Goal: Task Accomplishment & Management: Manage account settings

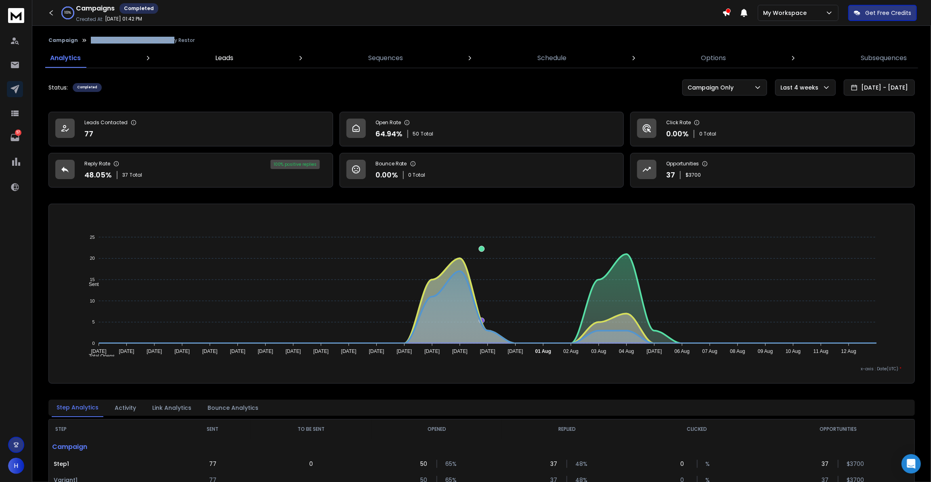
click at [222, 58] on p "Leads" at bounding box center [224, 58] width 18 height 10
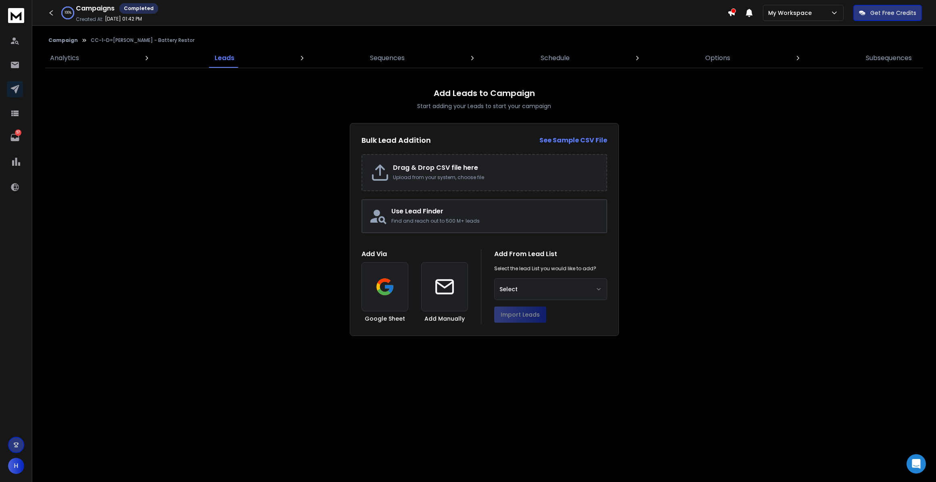
click at [437, 165] on h2 "Drag & Drop CSV file here" at bounding box center [495, 168] width 205 height 10
type input "**********"
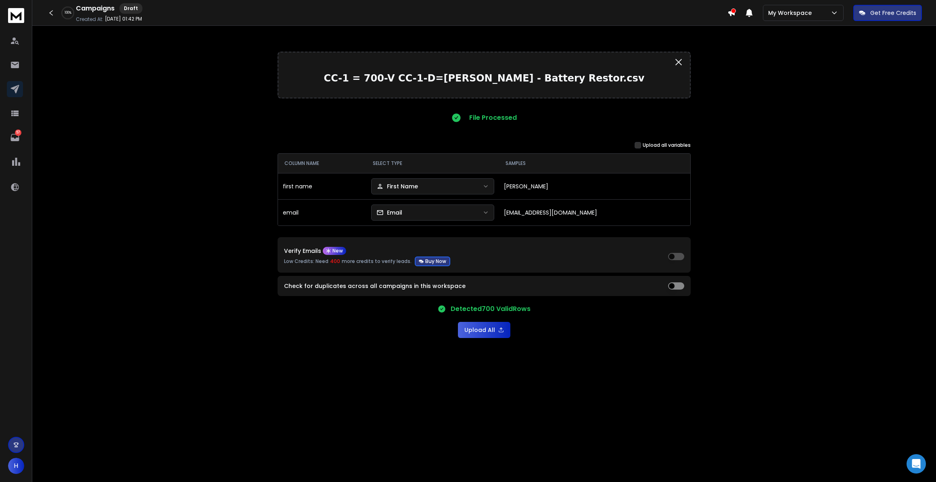
click at [480, 329] on button "Upload All" at bounding box center [484, 330] width 52 height 16
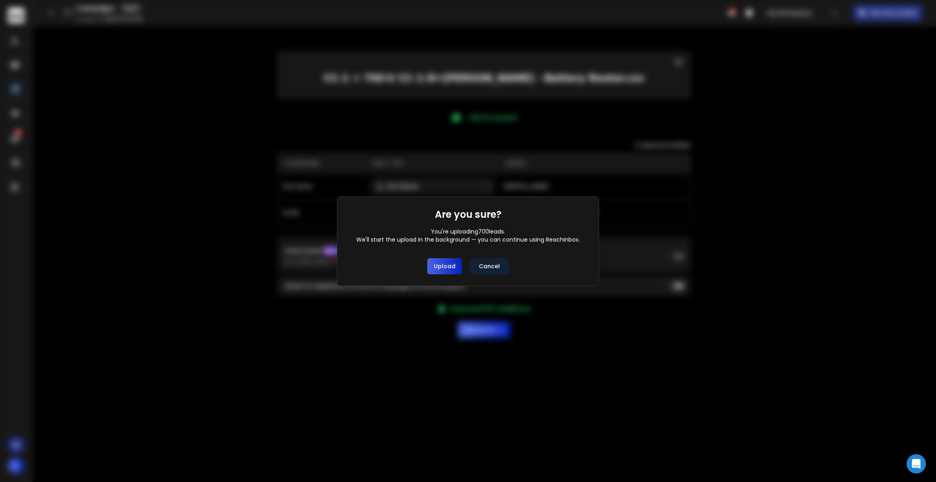
click at [446, 266] on button "Upload" at bounding box center [444, 266] width 35 height 16
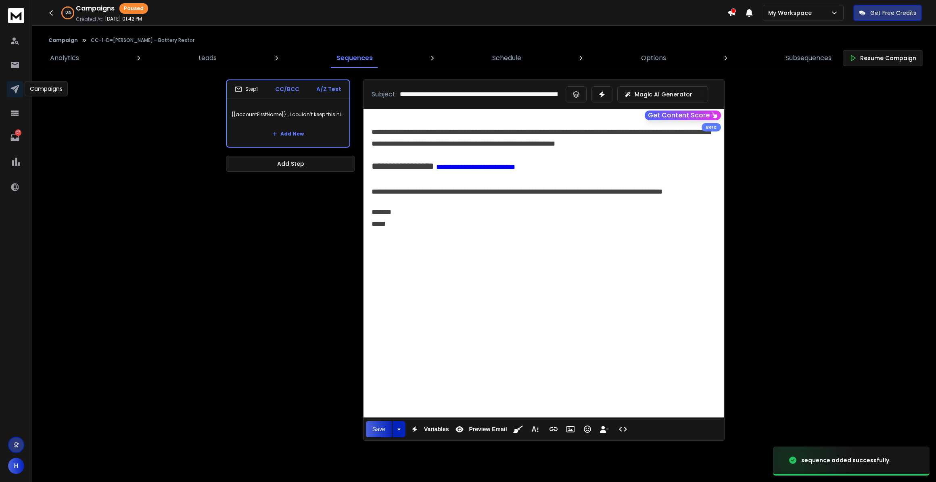
click at [13, 88] on icon at bounding box center [14, 89] width 8 height 8
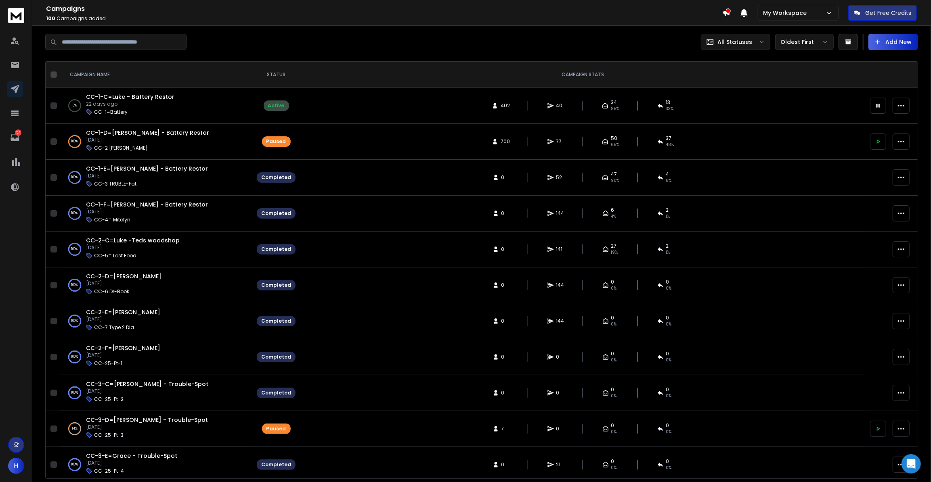
click at [103, 139] on p "[DATE]" at bounding box center [147, 140] width 123 height 6
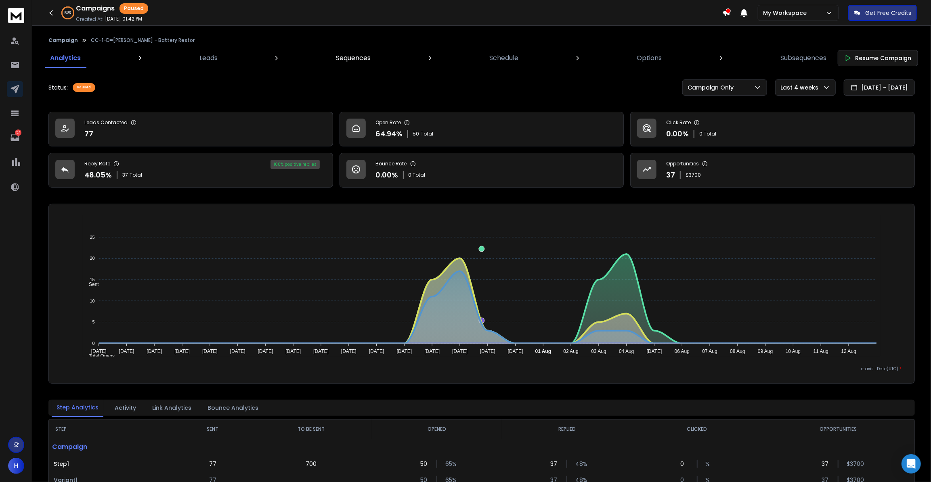
click at [352, 55] on p "Sequences" at bounding box center [353, 58] width 35 height 10
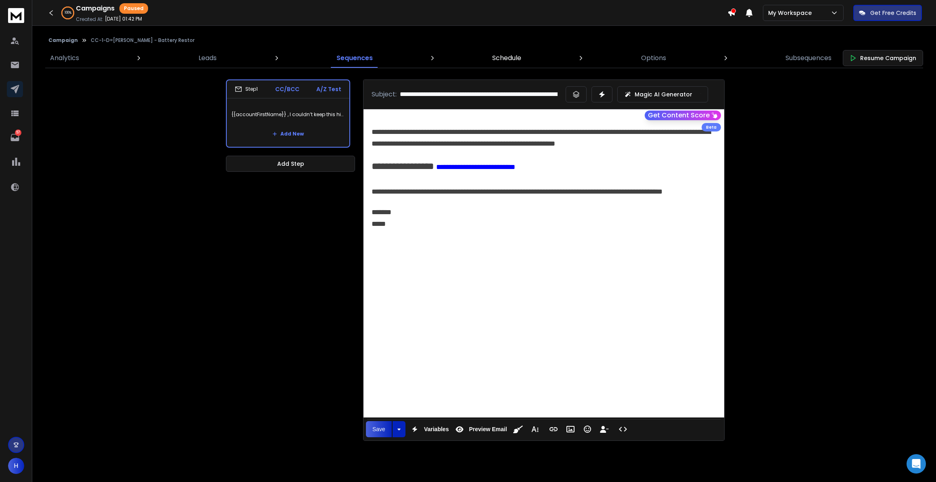
click at [521, 59] on p "Schedule" at bounding box center [506, 58] width 29 height 10
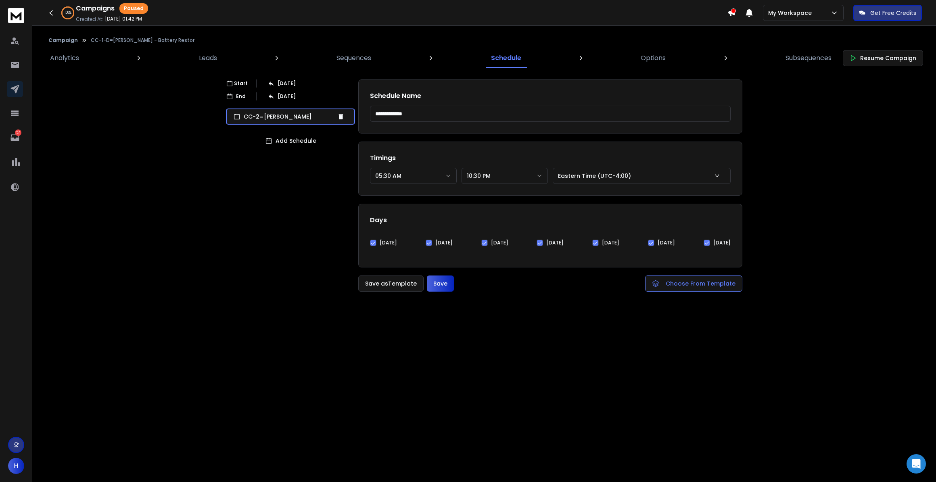
click at [448, 174] on icon "button" at bounding box center [448, 176] width 6 height 6
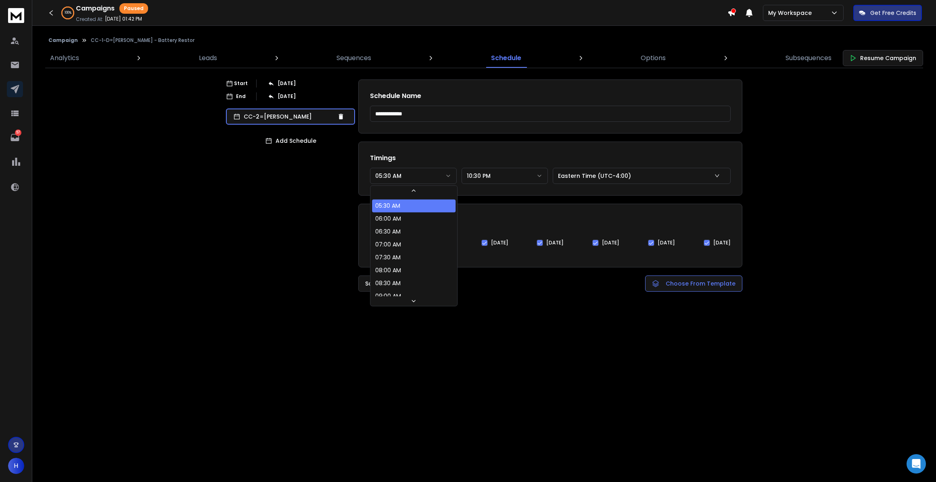
select select "********"
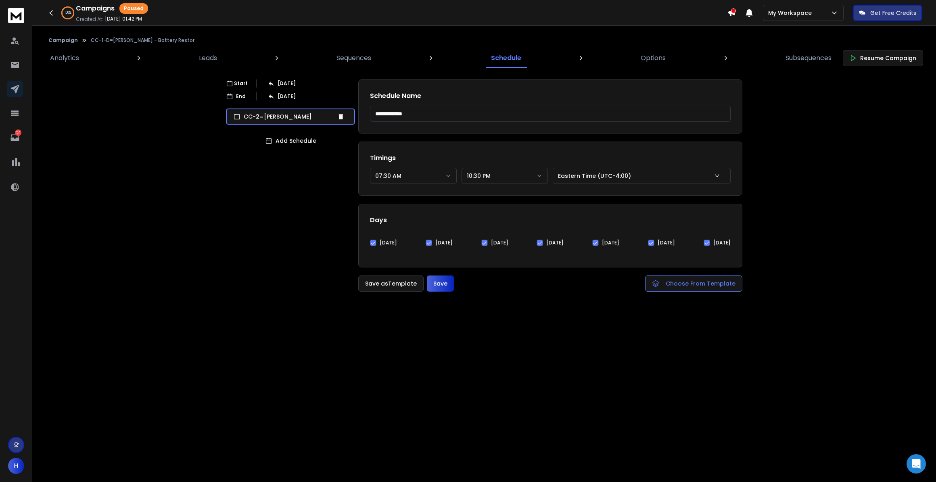
click at [440, 283] on button "Save" at bounding box center [440, 284] width 27 height 16
click at [15, 85] on icon at bounding box center [15, 89] width 10 height 10
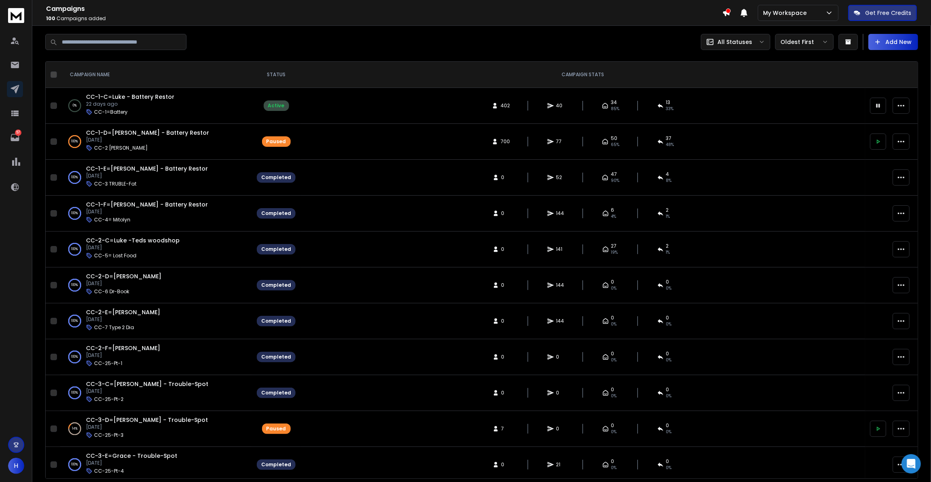
click at [115, 137] on p "[DATE]" at bounding box center [147, 140] width 123 height 6
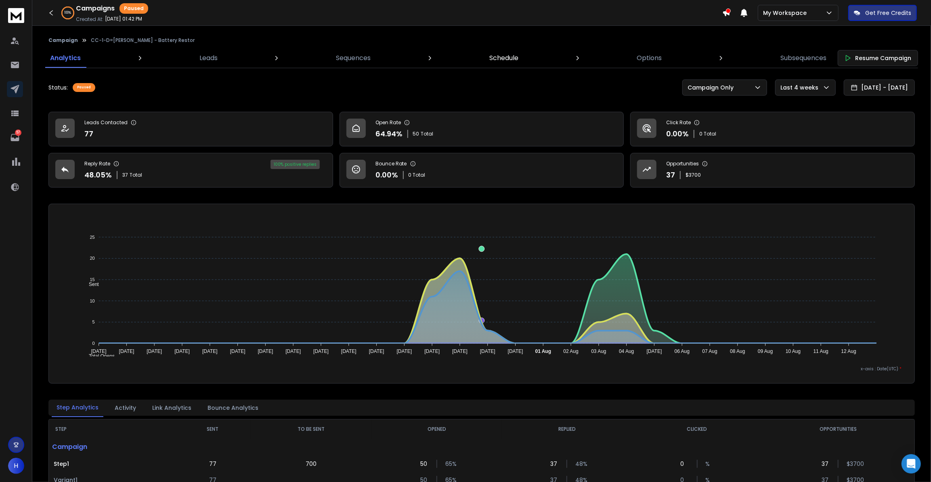
click at [509, 60] on p "Schedule" at bounding box center [503, 58] width 29 height 10
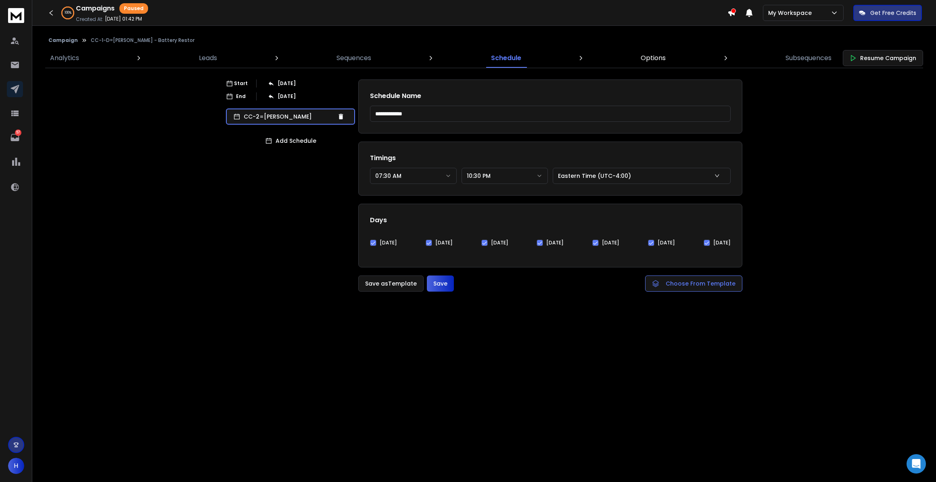
click at [655, 54] on p "Options" at bounding box center [653, 58] width 25 height 10
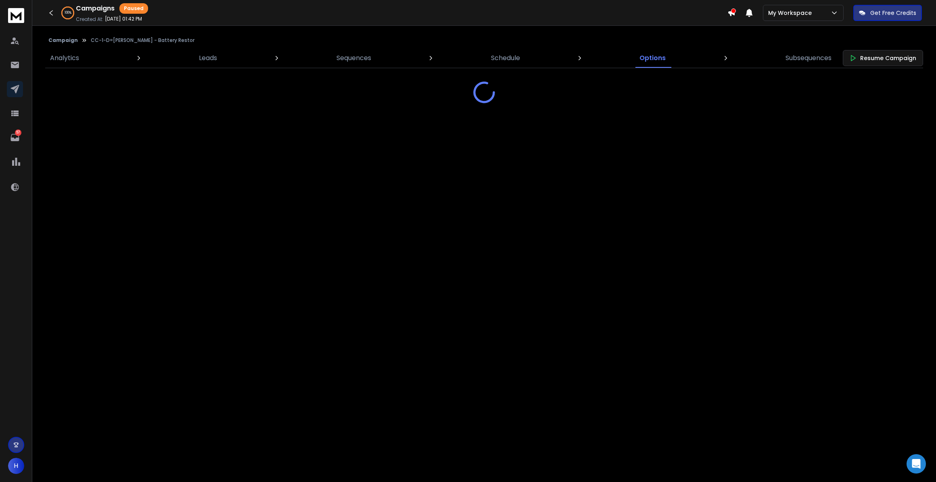
select select "*********"
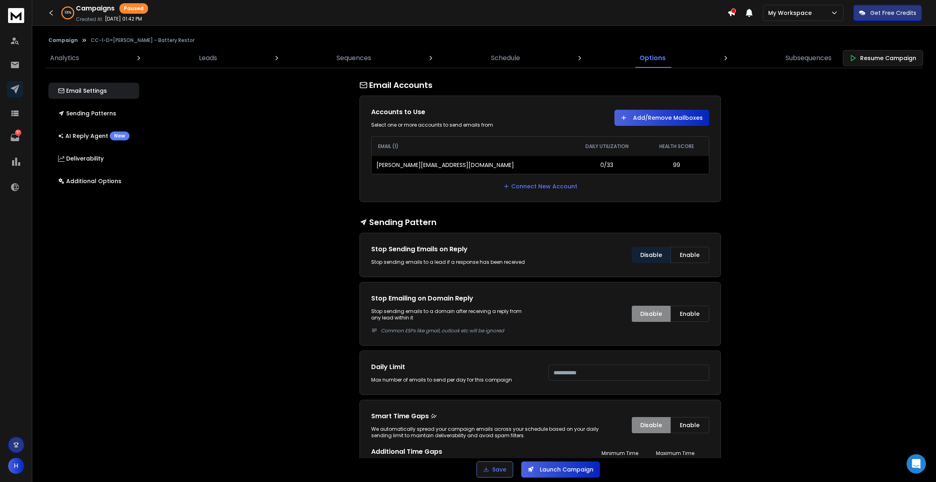
click at [642, 253] on button "Disable" at bounding box center [651, 255] width 39 height 16
click at [647, 313] on button "Disable" at bounding box center [651, 314] width 39 height 16
drag, startPoint x: 559, startPoint y: 373, endPoint x: 525, endPoint y: 373, distance: 34.3
click at [525, 373] on div "Daily Limit Max number of emails to send per day for this campaign **" at bounding box center [540, 372] width 338 height 21
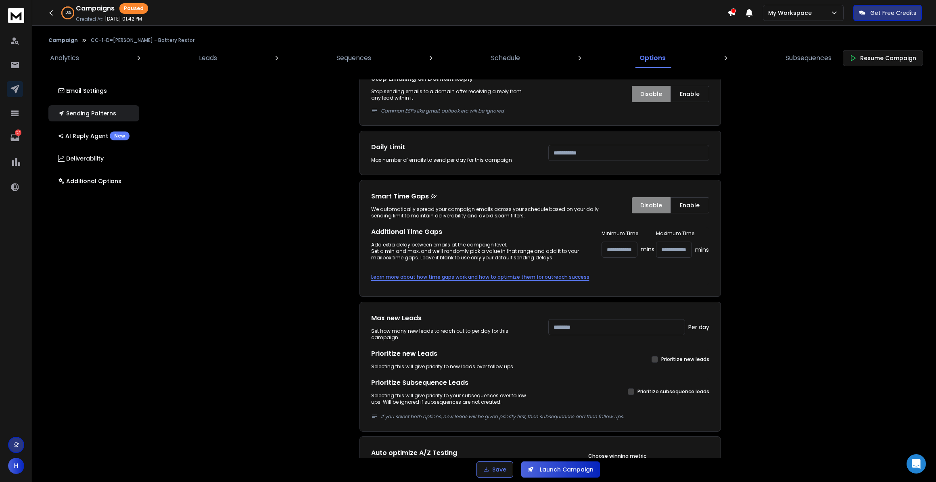
scroll to position [257, 0]
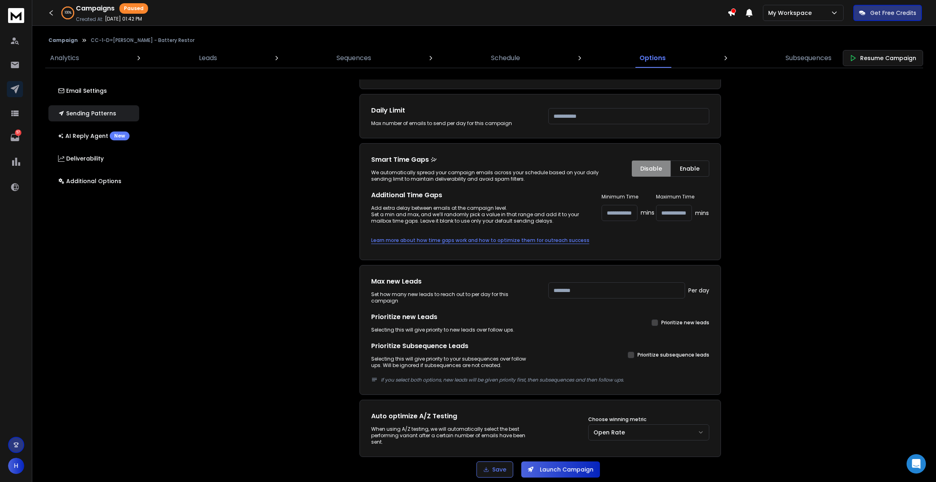
type input "*"
drag, startPoint x: 561, startPoint y: 282, endPoint x: 525, endPoint y: 285, distance: 36.5
click at [525, 285] on div "Max new Leads Set how many new leads to reach out to per day for this campaign …" at bounding box center [540, 290] width 338 height 27
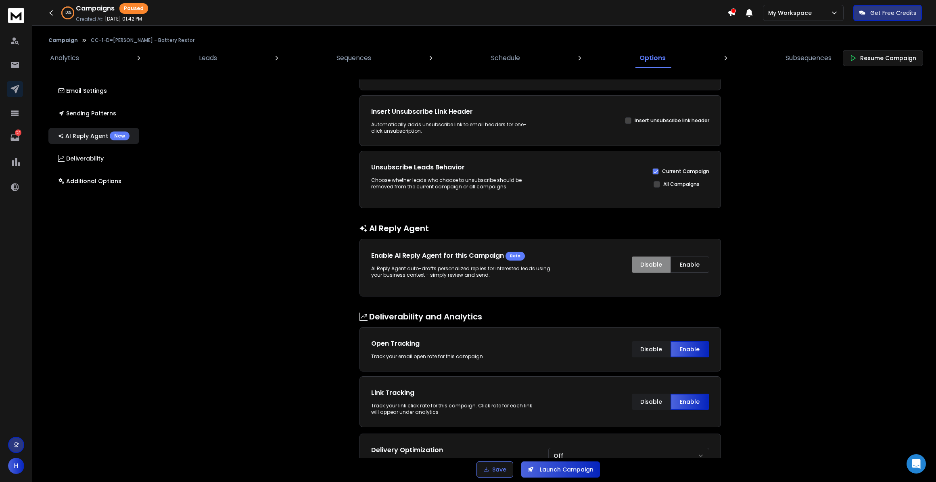
scroll to position [587, 0]
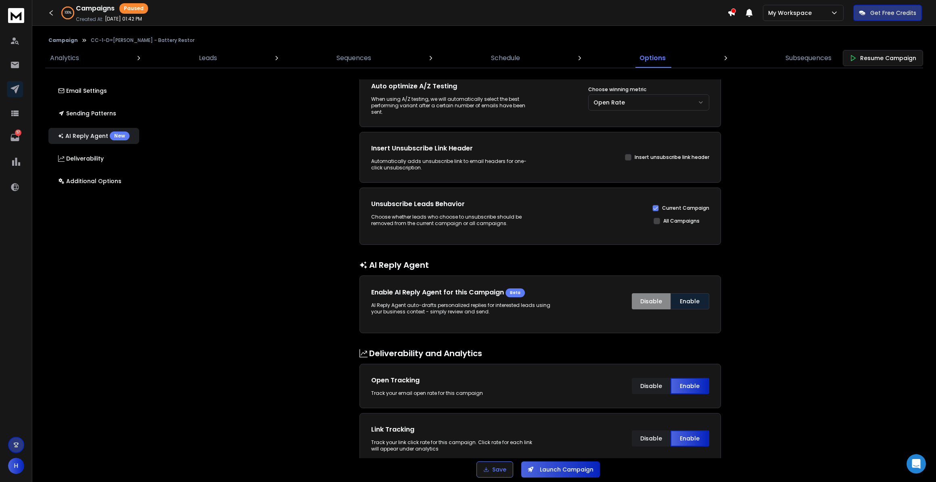
type input "*"
click at [691, 293] on button "Enable" at bounding box center [690, 301] width 39 height 16
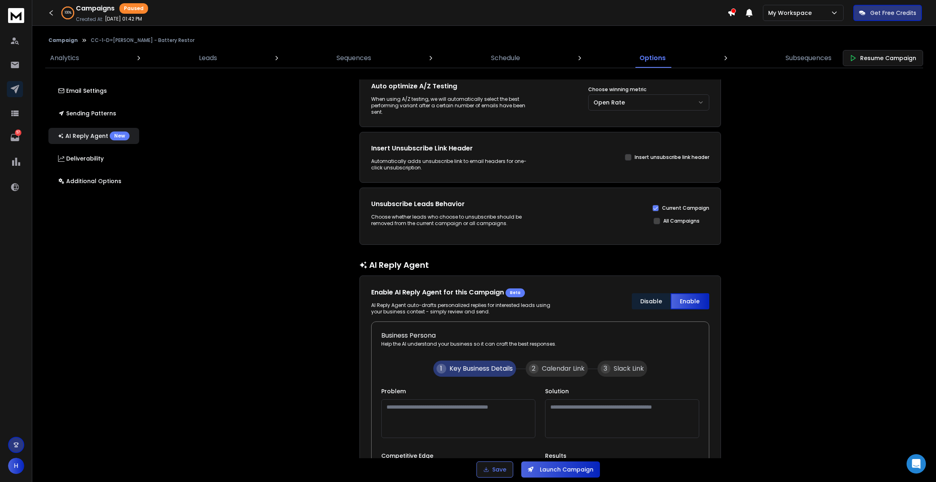
click at [643, 293] on button "Disable" at bounding box center [651, 301] width 39 height 16
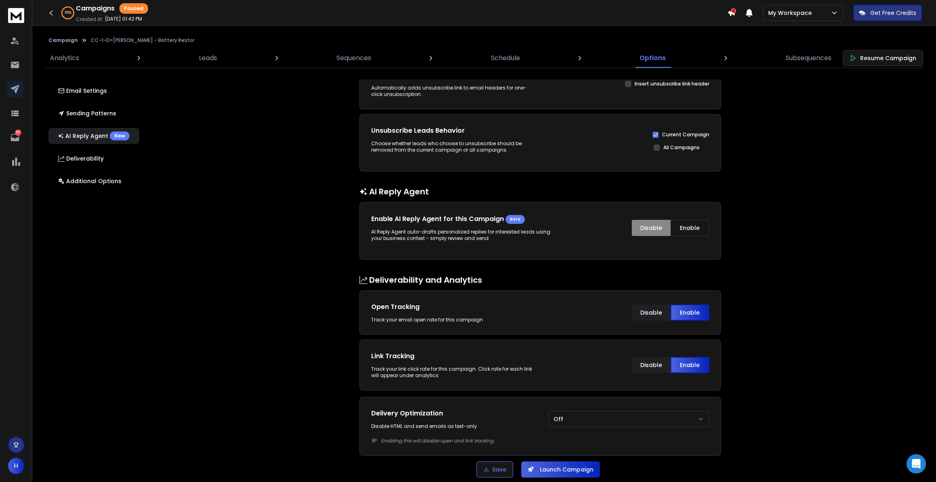
scroll to position [697, 0]
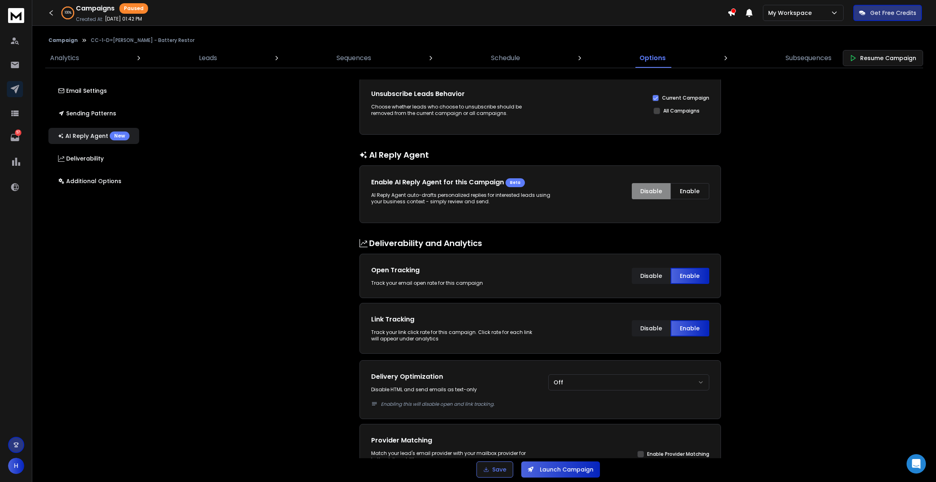
click at [692, 268] on button "Enable" at bounding box center [690, 276] width 39 height 16
click at [692, 320] on button "Enable" at bounding box center [690, 328] width 39 height 16
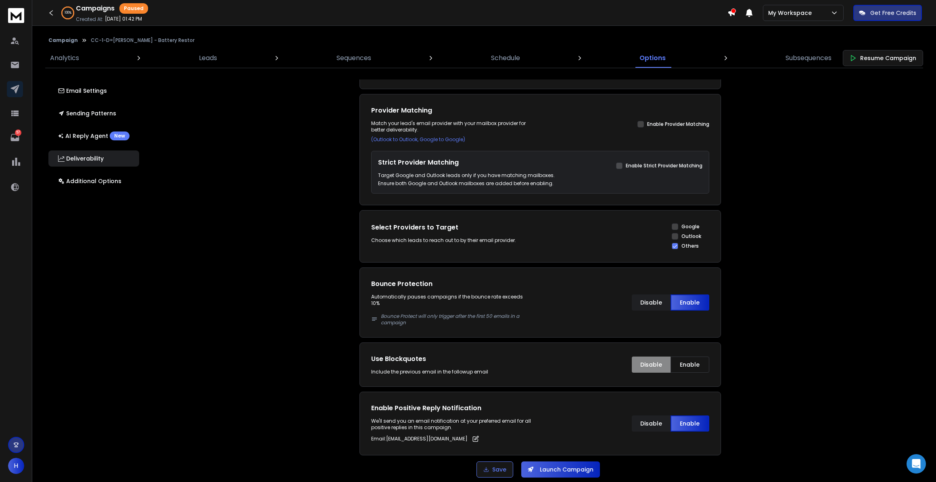
scroll to position [1064, 0]
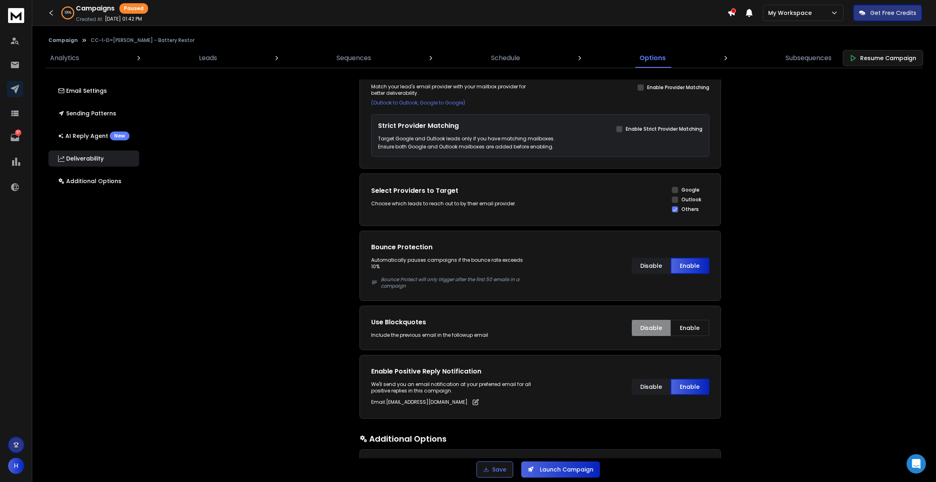
click at [683, 258] on button "Enable" at bounding box center [690, 266] width 39 height 16
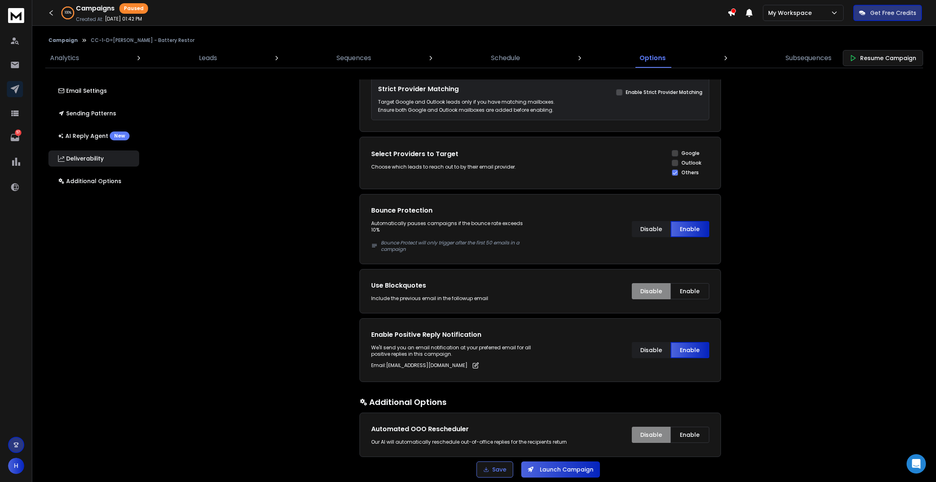
scroll to position [1174, 0]
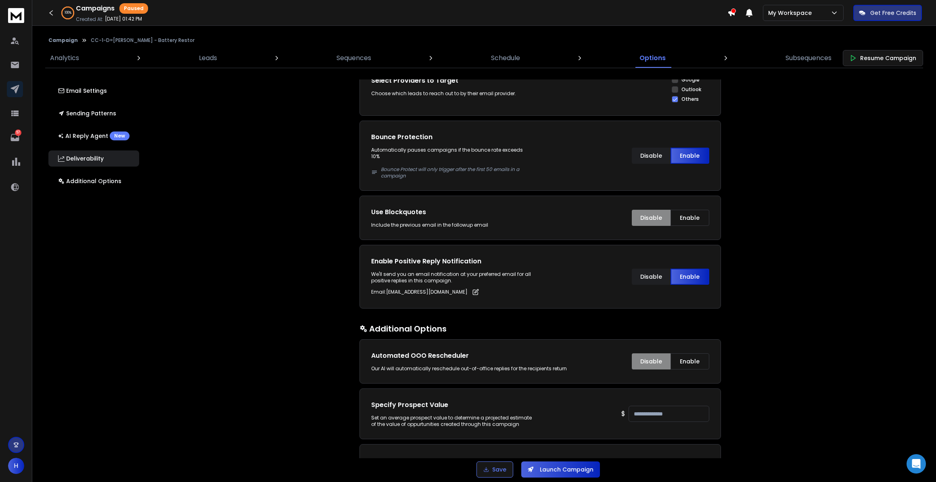
click at [686, 269] on button "Enable" at bounding box center [690, 277] width 39 height 16
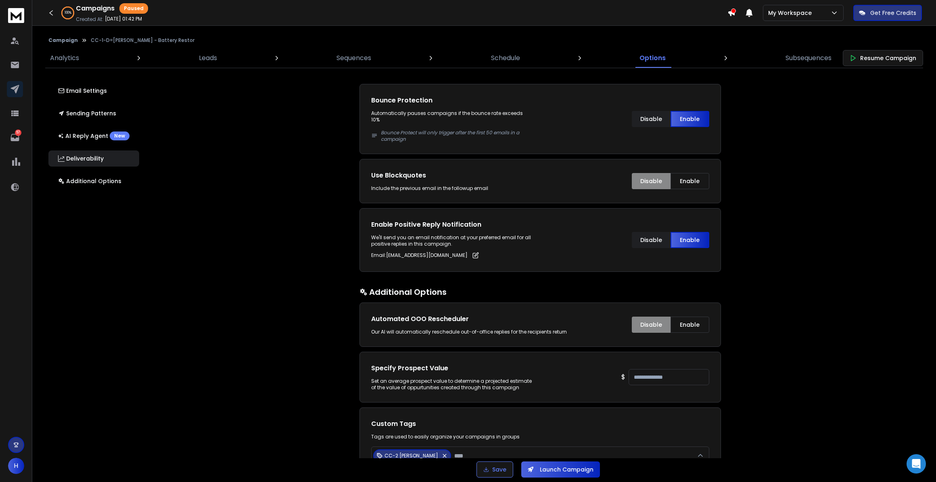
scroll to position [1247, 0]
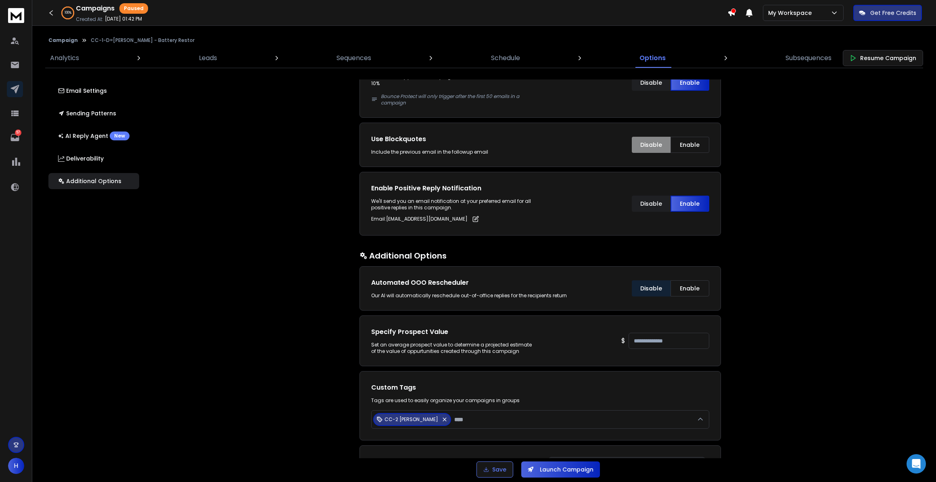
click at [649, 280] on button "Disable" at bounding box center [651, 288] width 39 height 16
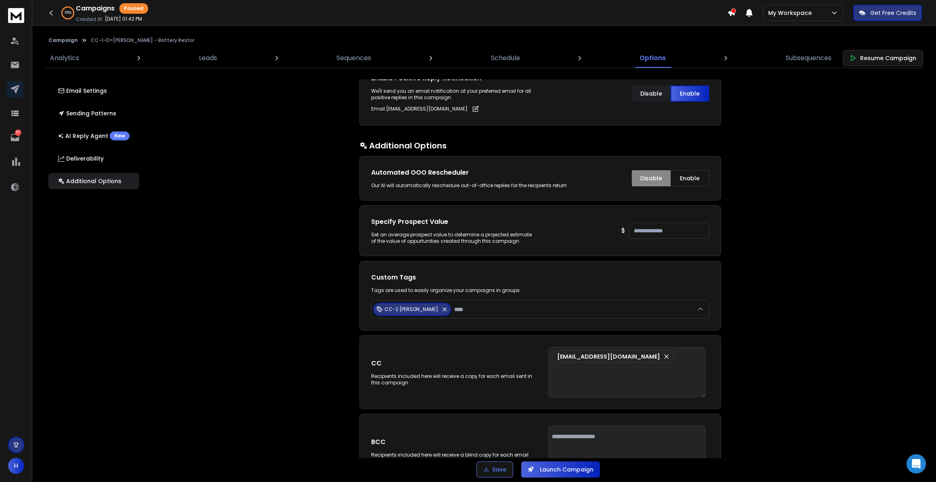
scroll to position [1370, 0]
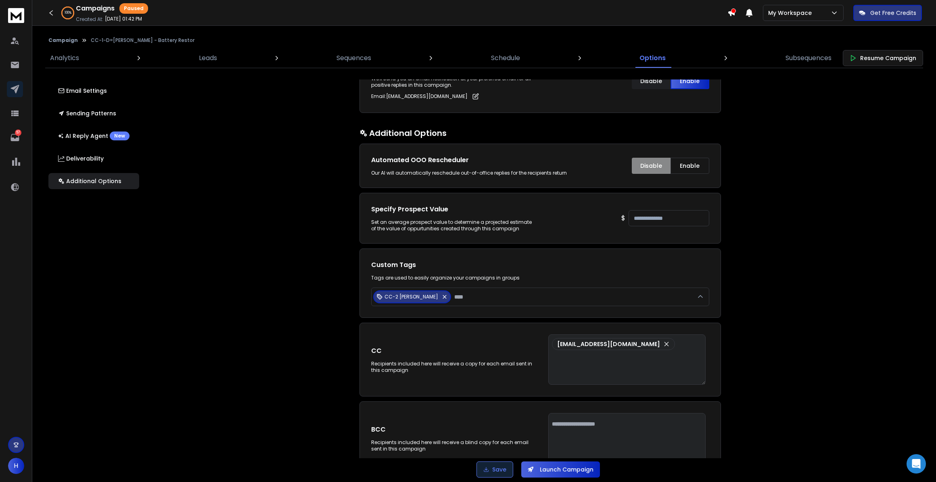
click at [500, 468] on button "Save" at bounding box center [495, 470] width 37 height 16
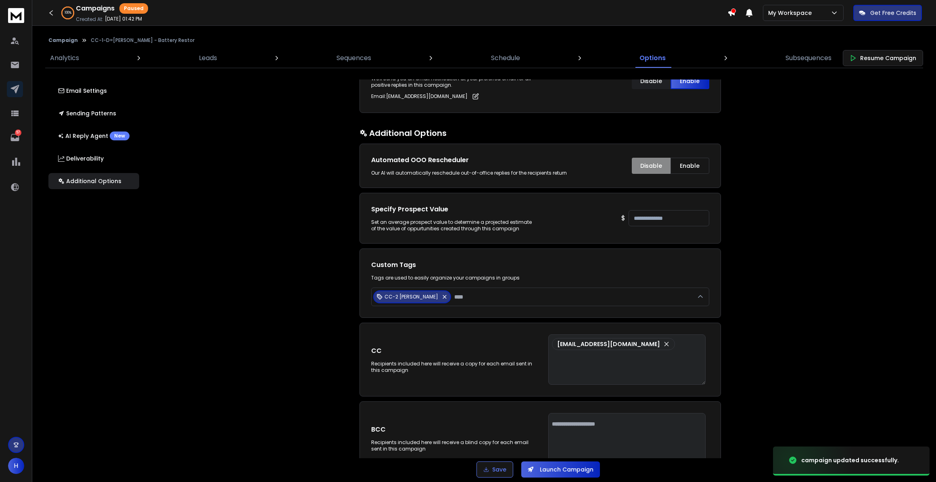
click at [563, 469] on button "Launch Campaign" at bounding box center [560, 470] width 79 height 16
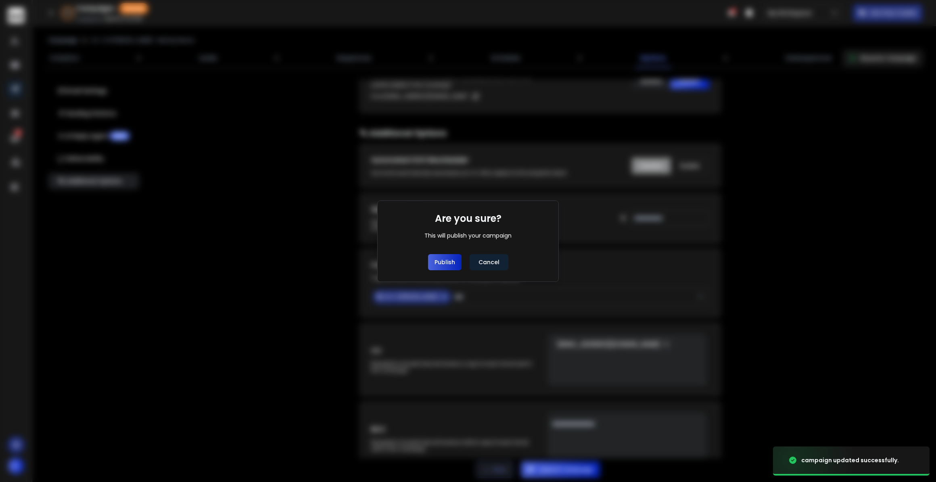
click at [443, 263] on button "Publish" at bounding box center [444, 262] width 33 height 16
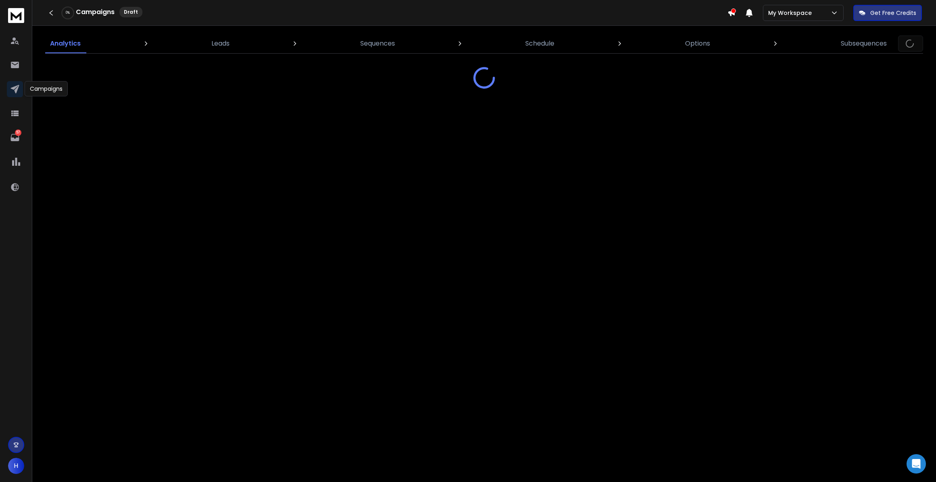
click at [11, 84] on icon at bounding box center [15, 89] width 10 height 10
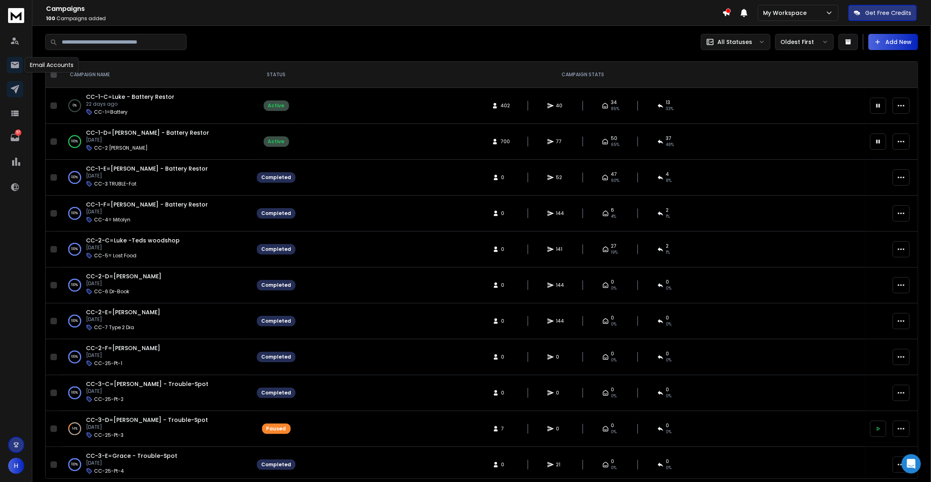
click at [13, 64] on icon at bounding box center [15, 65] width 10 height 10
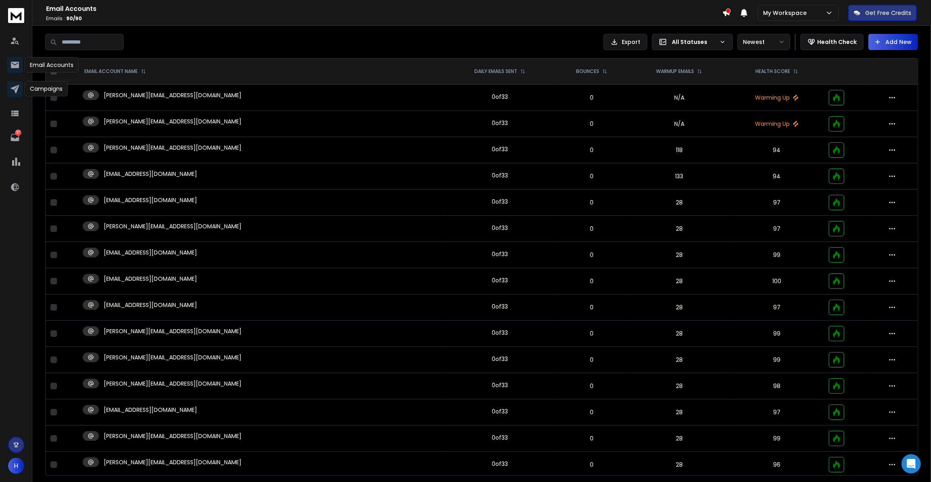
click at [16, 89] on icon at bounding box center [14, 89] width 8 height 8
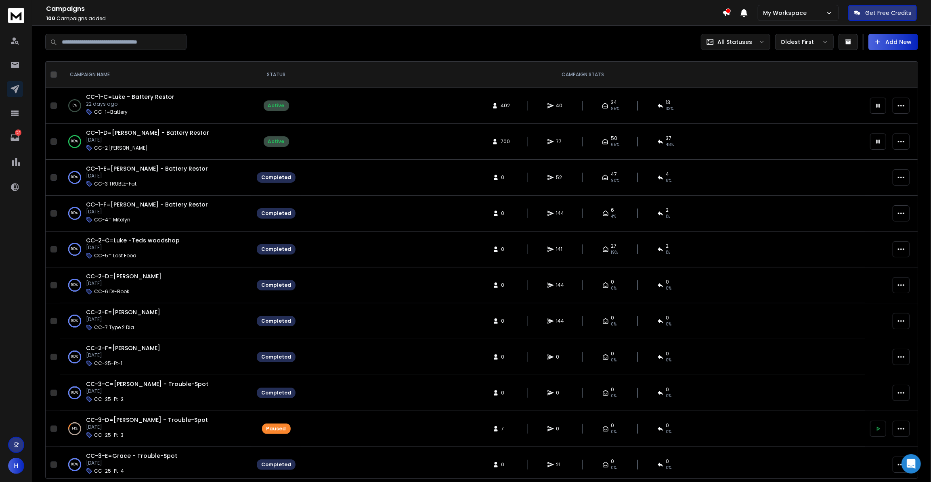
click at [13, 214] on div "57 H" at bounding box center [16, 241] width 32 height 482
click at [15, 65] on icon at bounding box center [15, 65] width 8 height 6
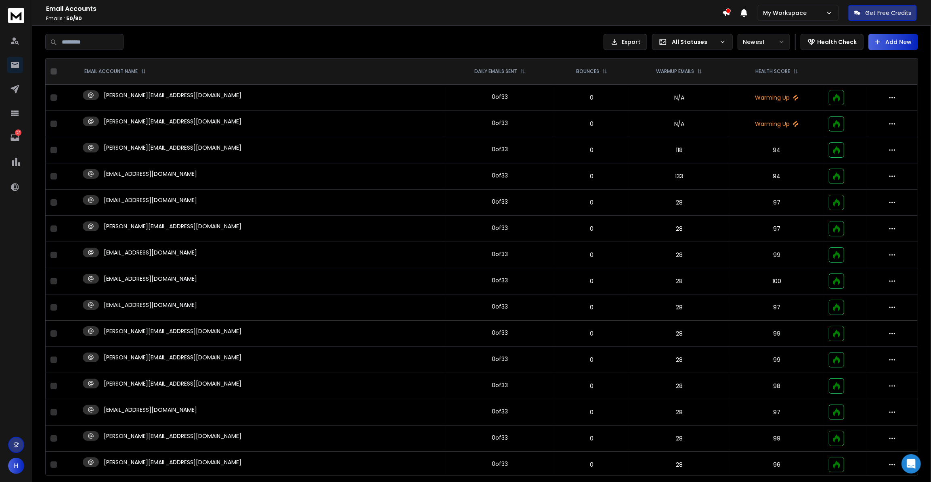
click at [224, 43] on div at bounding box center [321, 42] width 553 height 16
click at [41, 109] on button "Select this Page" at bounding box center [43, 110] width 6 height 6
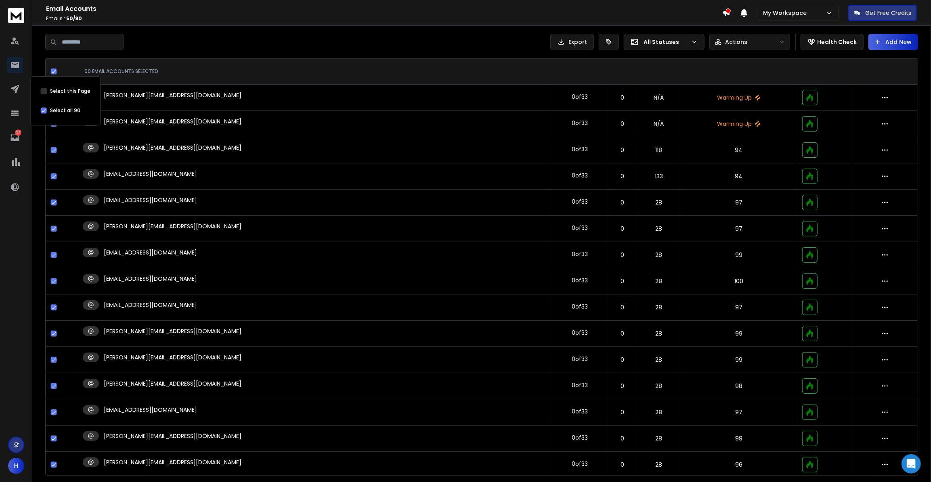
click at [56, 72] on button "Select this Page" at bounding box center [53, 71] width 6 height 6
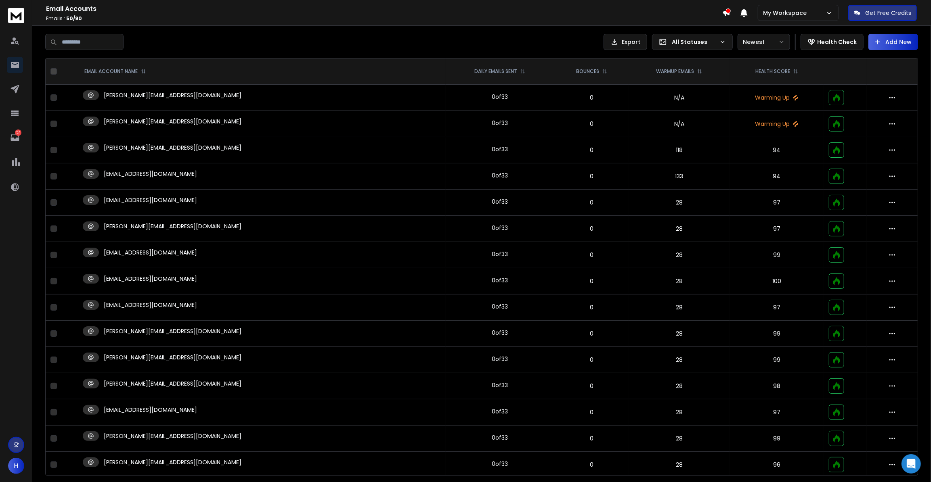
click at [212, 48] on div at bounding box center [321, 42] width 553 height 16
click at [68, 17] on span "50 / 90" at bounding box center [74, 18] width 16 height 7
click at [43, 111] on button "Select this Page" at bounding box center [43, 110] width 6 height 6
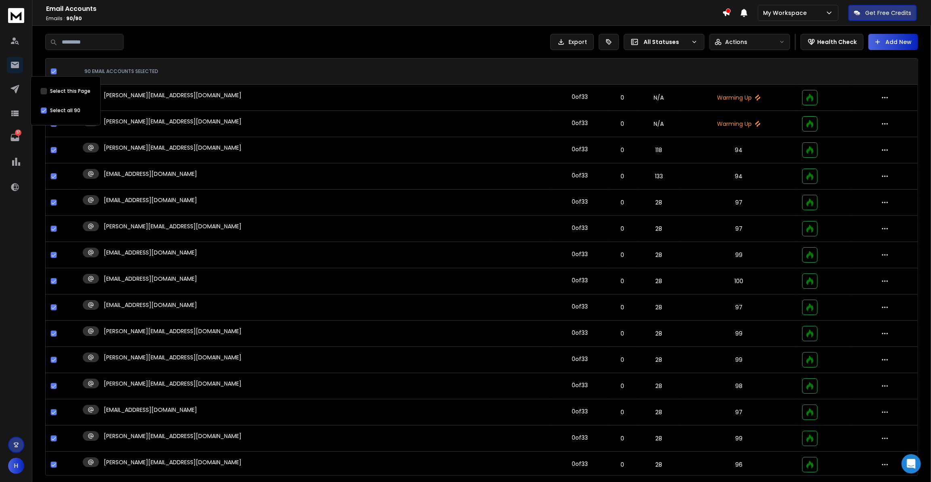
click at [51, 70] on button "Select this Page" at bounding box center [53, 71] width 6 height 6
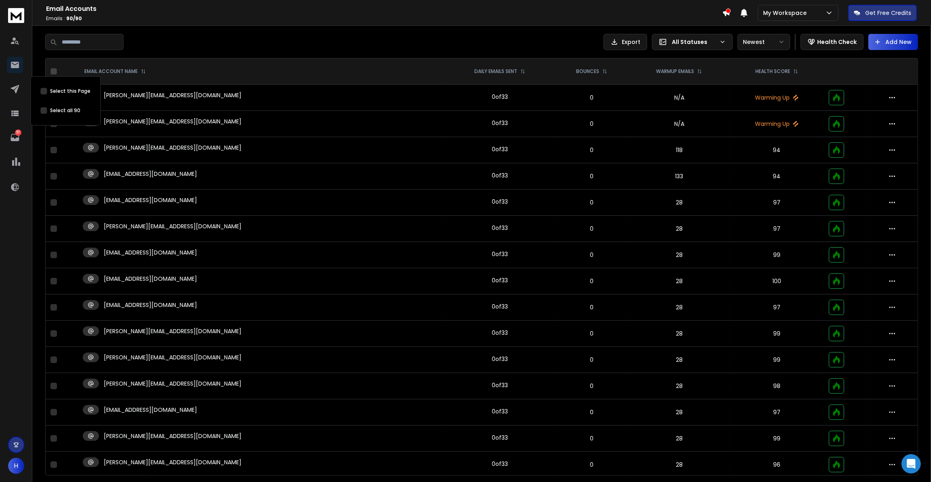
click at [16, 226] on div "57 H" at bounding box center [16, 241] width 32 height 482
click at [296, 231] on td "[PERSON_NAME][EMAIL_ADDRESS][DOMAIN_NAME]" at bounding box center [262, 229] width 368 height 26
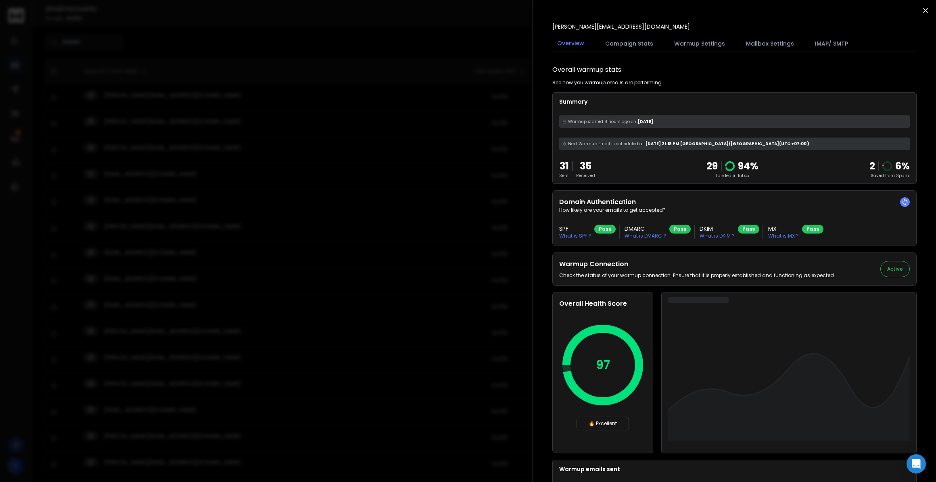
click at [924, 12] on icon "button" at bounding box center [926, 10] width 8 height 8
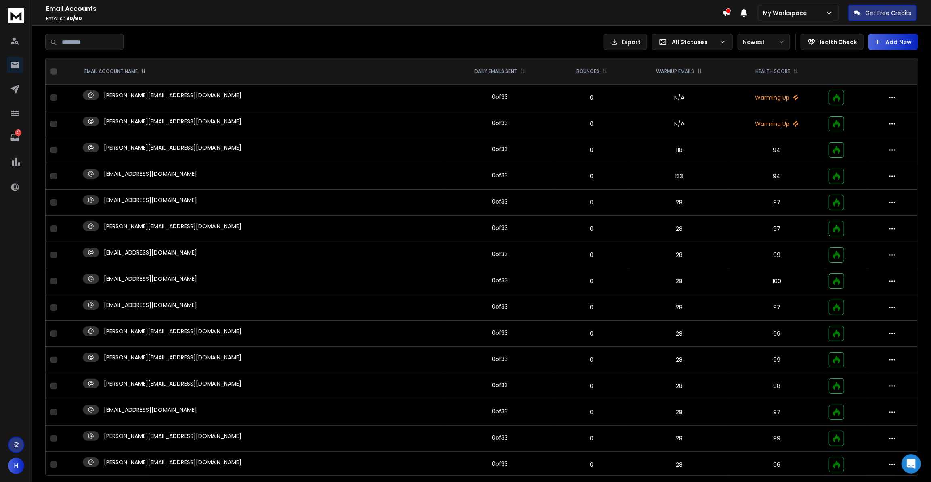
click at [146, 411] on p "[EMAIL_ADDRESS][DOMAIN_NAME]" at bounding box center [150, 410] width 93 height 8
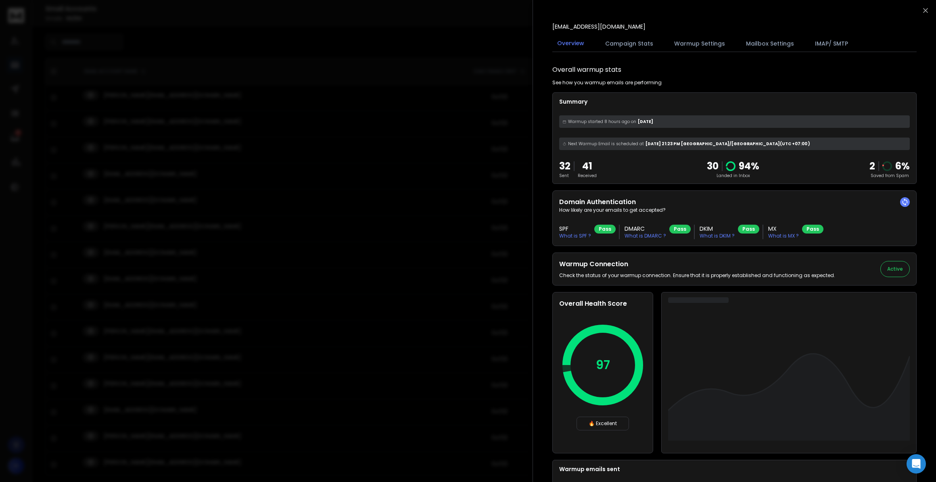
scroll to position [176, 0]
